Goal: Find specific page/section: Find specific page/section

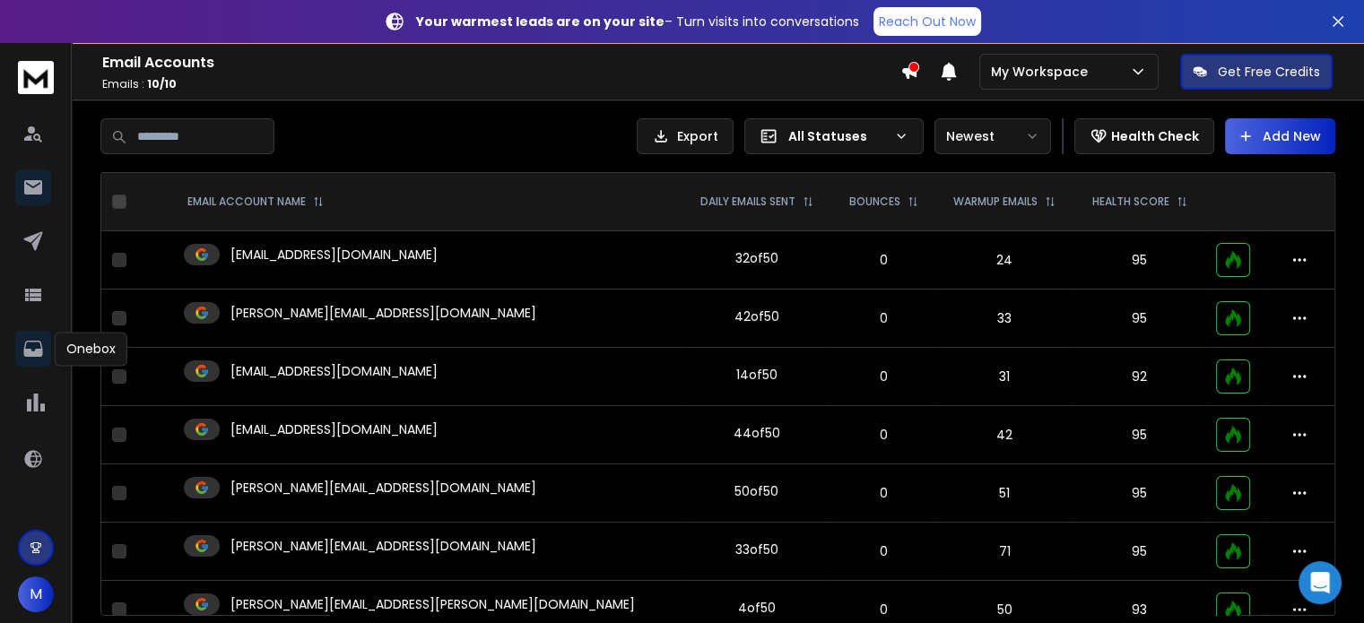
click at [28, 363] on link at bounding box center [33, 349] width 36 height 36
